Goal: Navigation & Orientation: Find specific page/section

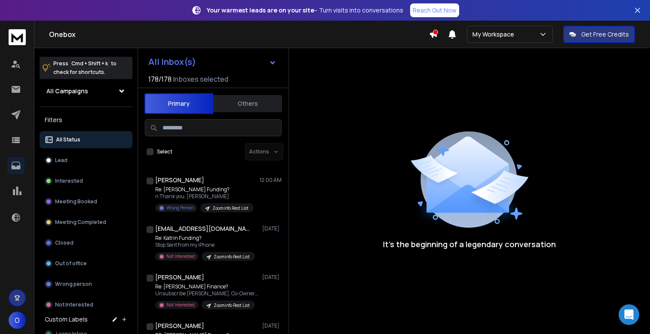
click at [246, 109] on button "Others" at bounding box center [247, 103] width 69 height 19
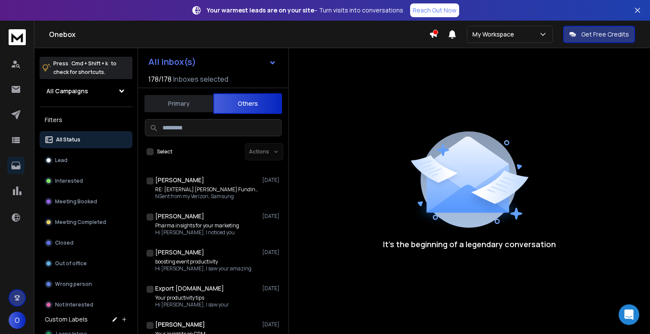
click at [205, 106] on button "Primary" at bounding box center [178, 103] width 69 height 19
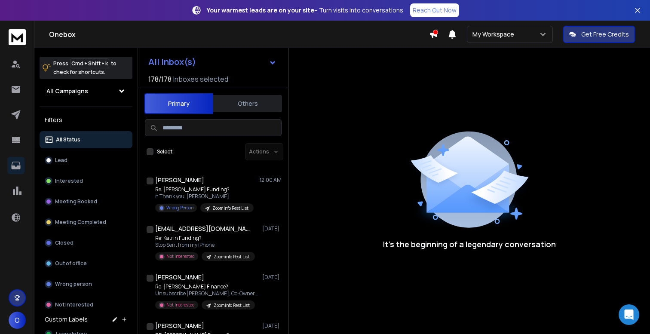
click at [237, 115] on div "Primary Others Select Actions [PERSON_NAME] 12:00 AM Re: [PERSON_NAME]? n Thank…" at bounding box center [213, 255] width 150 height 321
click at [229, 104] on button "Others" at bounding box center [247, 103] width 69 height 19
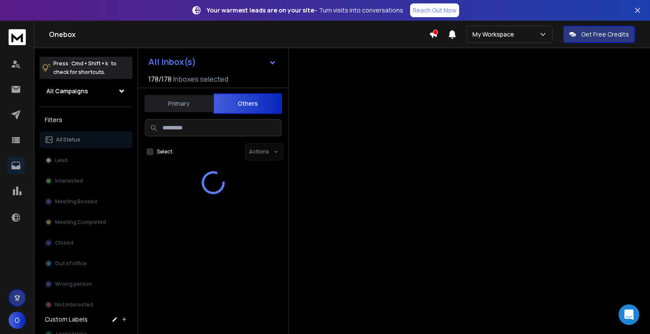
click at [193, 104] on button "Primary" at bounding box center [178, 103] width 69 height 19
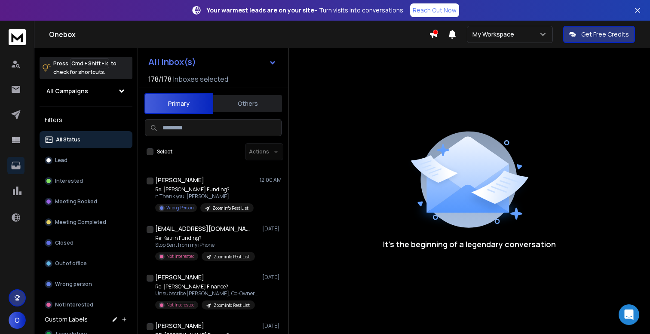
click at [235, 109] on button "Others" at bounding box center [247, 103] width 69 height 19
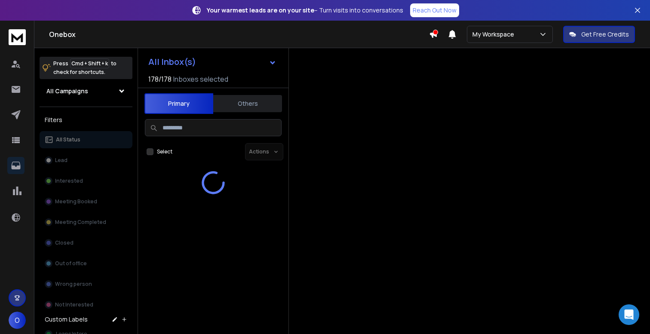
click at [197, 108] on button "Primary" at bounding box center [178, 103] width 69 height 21
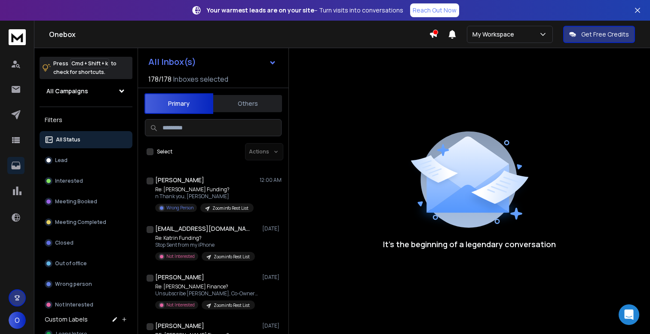
click at [226, 102] on button "Others" at bounding box center [247, 103] width 69 height 19
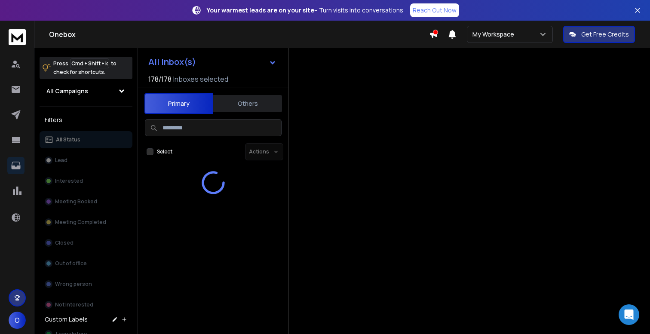
click at [197, 102] on button "Primary" at bounding box center [178, 103] width 69 height 21
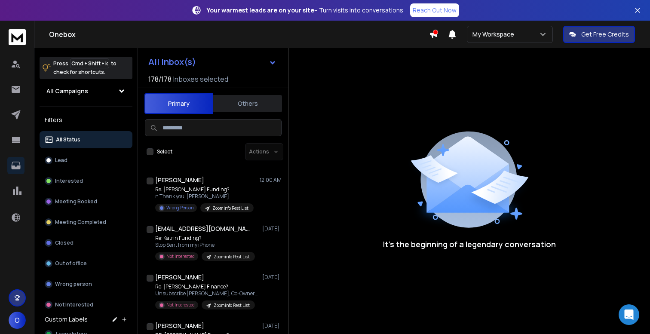
click at [233, 91] on div "All Inbox(s) 178 / 178 Inboxes selected Primary Others Select Actions [PERSON_N…" at bounding box center [213, 215] width 150 height 334
click at [235, 101] on button "Others" at bounding box center [247, 103] width 69 height 19
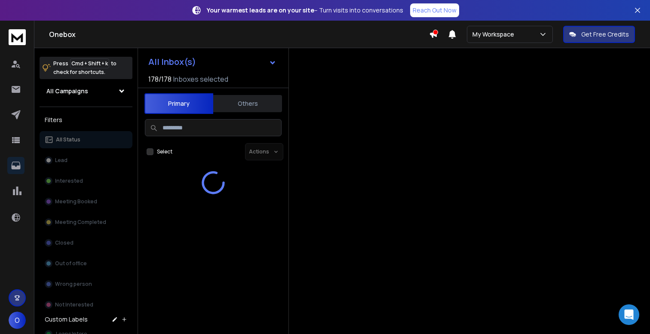
click at [194, 103] on button "Primary" at bounding box center [178, 103] width 69 height 21
